Goal: Task Accomplishment & Management: Manage account settings

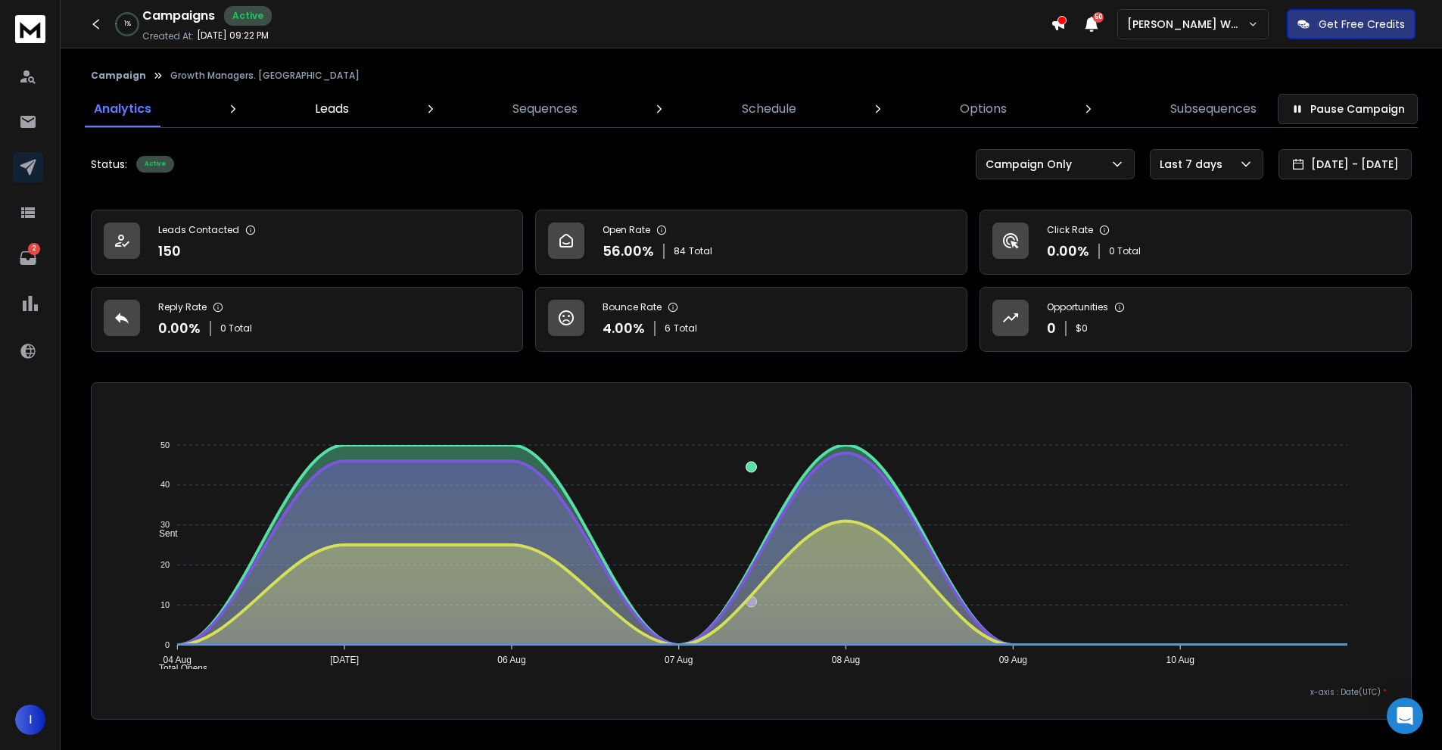
click at [346, 105] on p "Leads" at bounding box center [332, 109] width 34 height 18
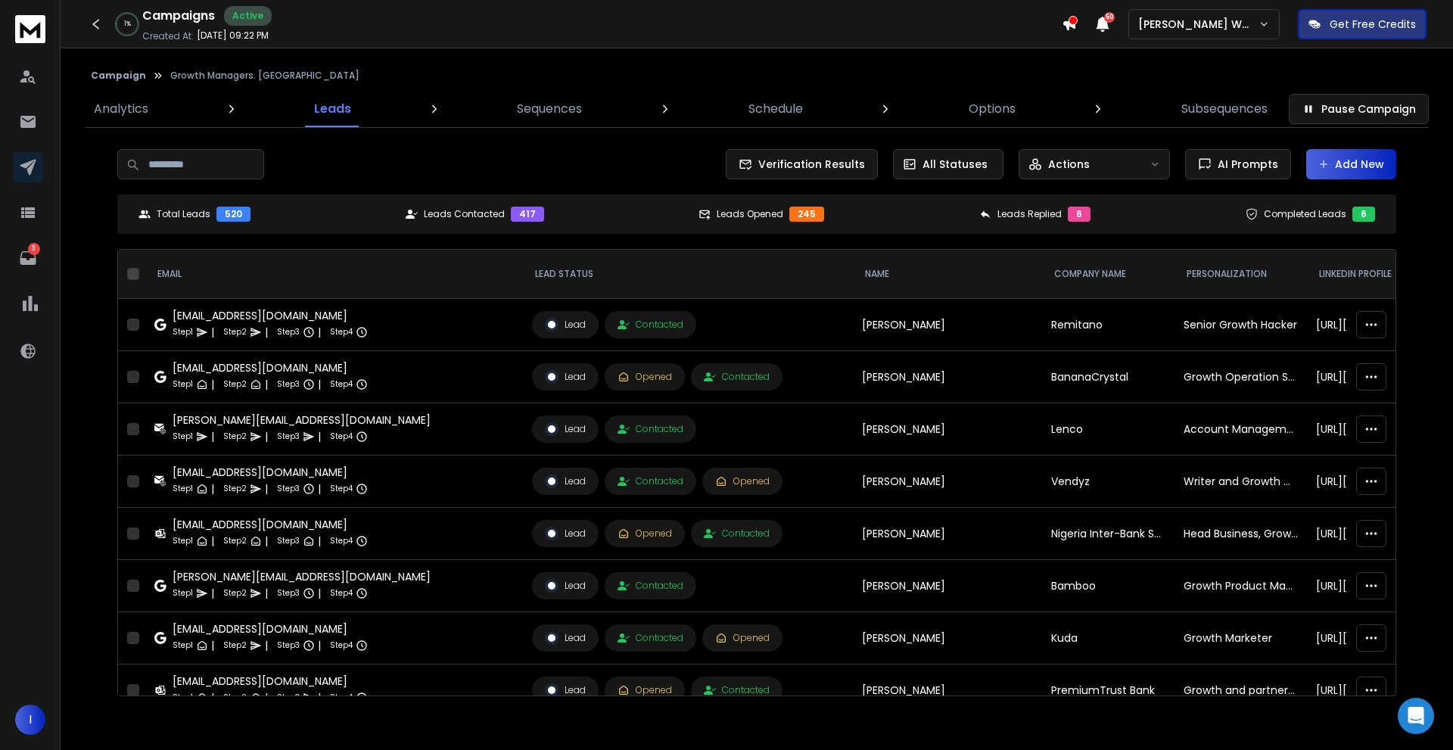
click at [1345, 156] on button "Add New" at bounding box center [1351, 164] width 90 height 30
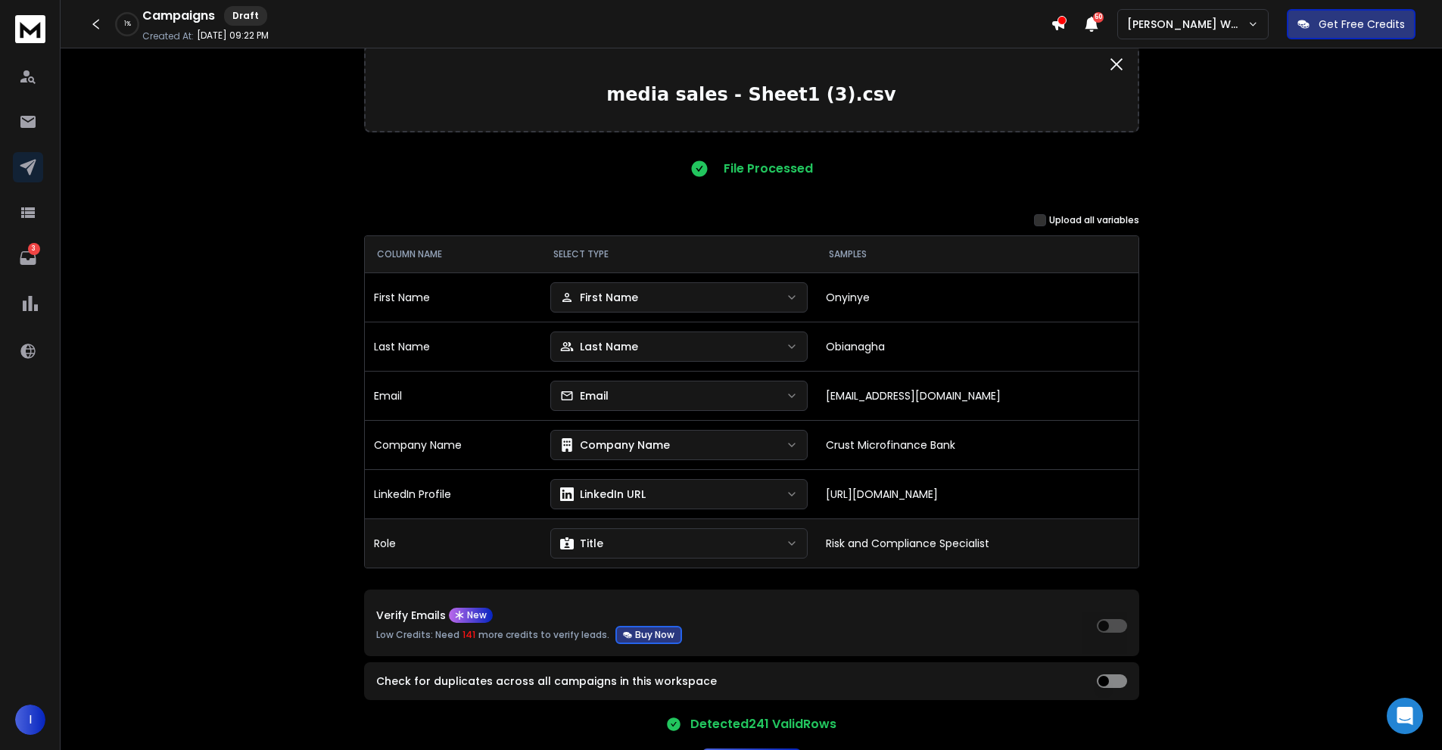
scroll to position [76, 0]
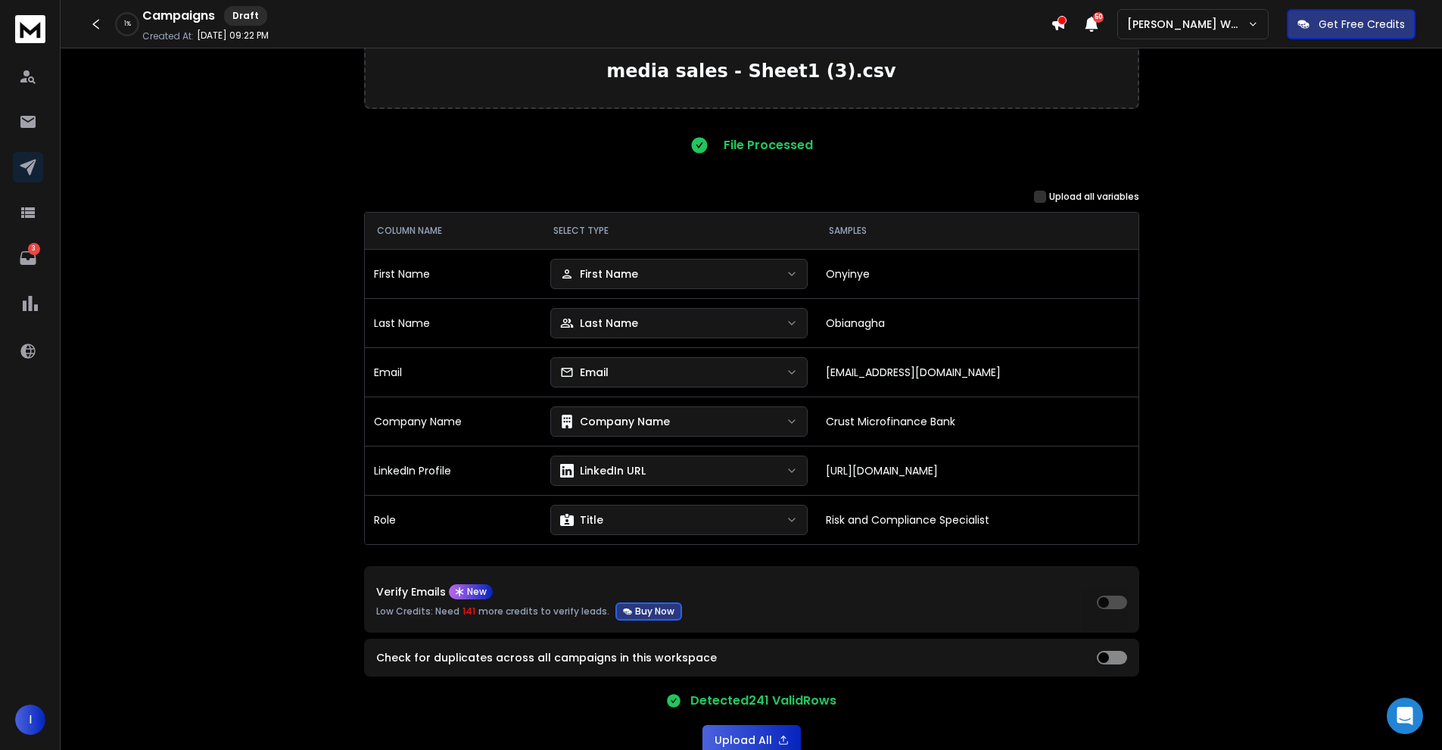
click at [717, 732] on button "Upload All" at bounding box center [751, 740] width 98 height 30
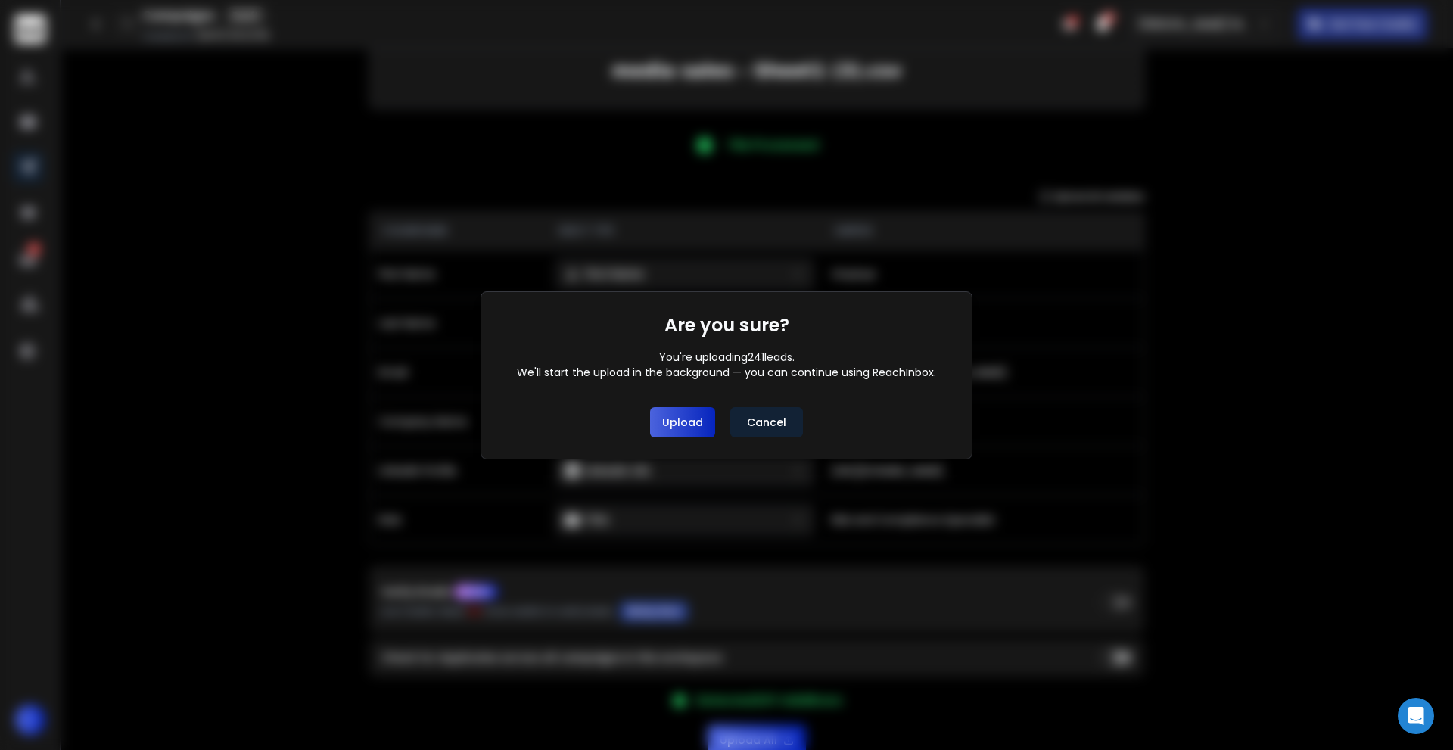
click at [693, 412] on button "Upload" at bounding box center [682, 422] width 65 height 30
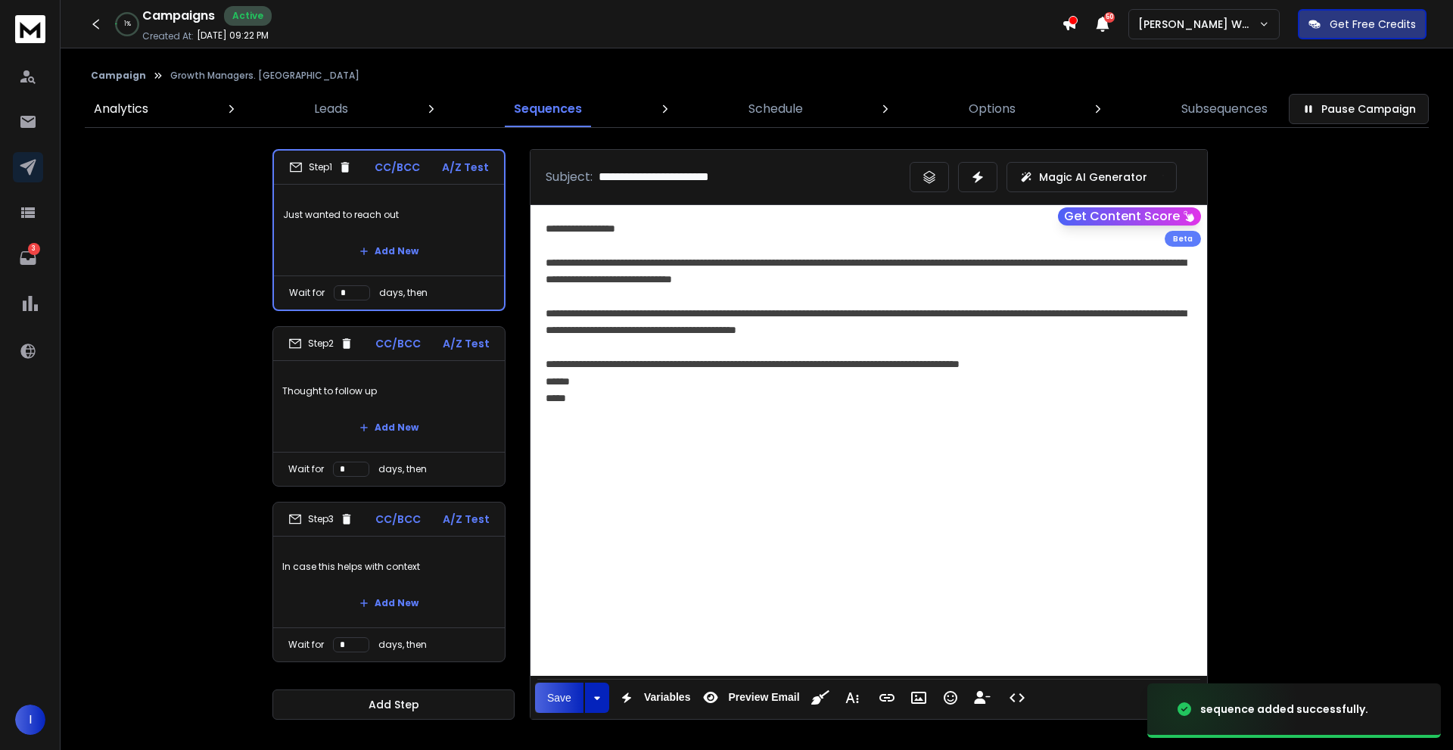
click at [132, 115] on p "Analytics" at bounding box center [121, 109] width 54 height 18
